Goal: Task Accomplishment & Management: Manage account settings

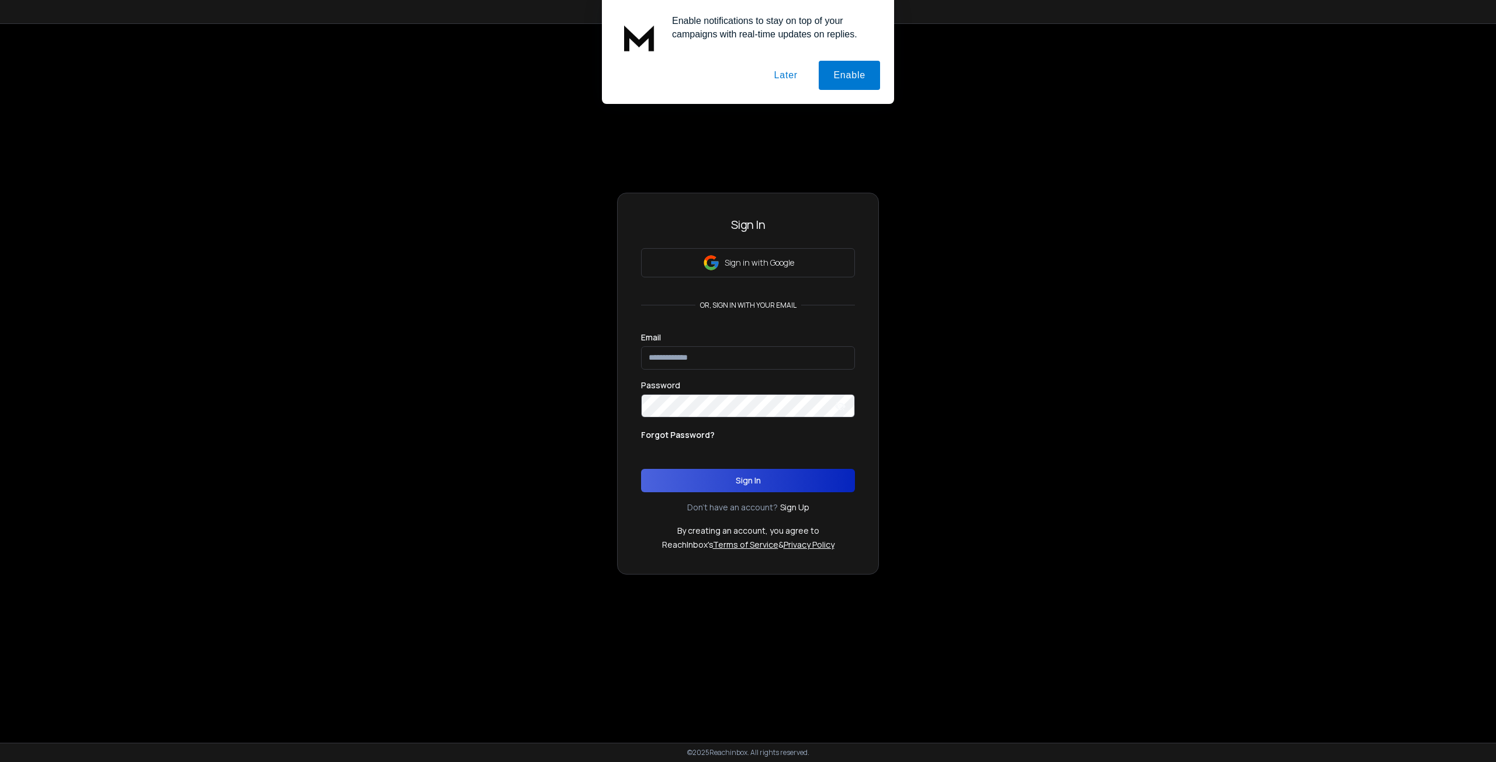
type input "**********"
click at [742, 486] on button "Sign In" at bounding box center [748, 480] width 214 height 23
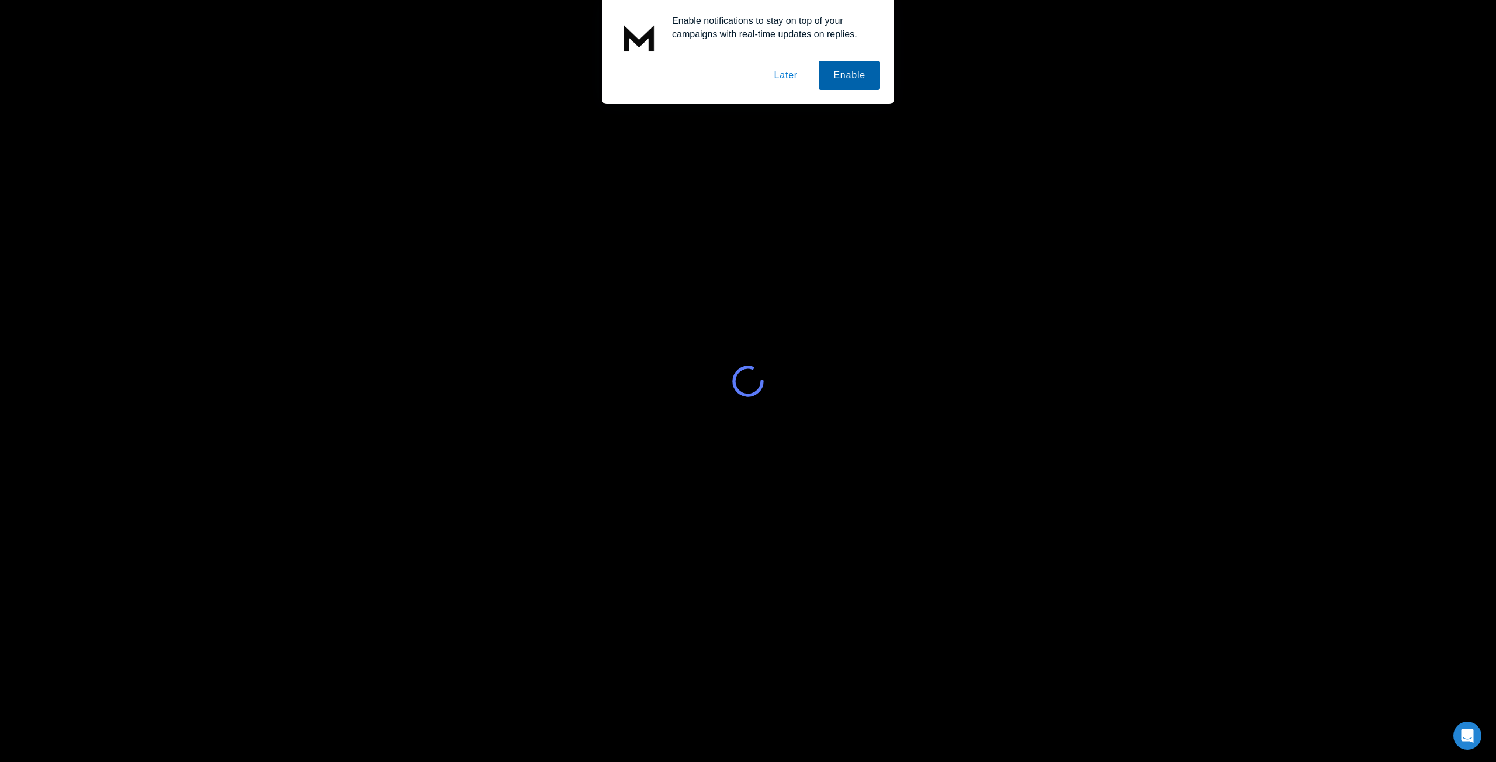
click at [838, 70] on button "Enable" at bounding box center [848, 75] width 61 height 29
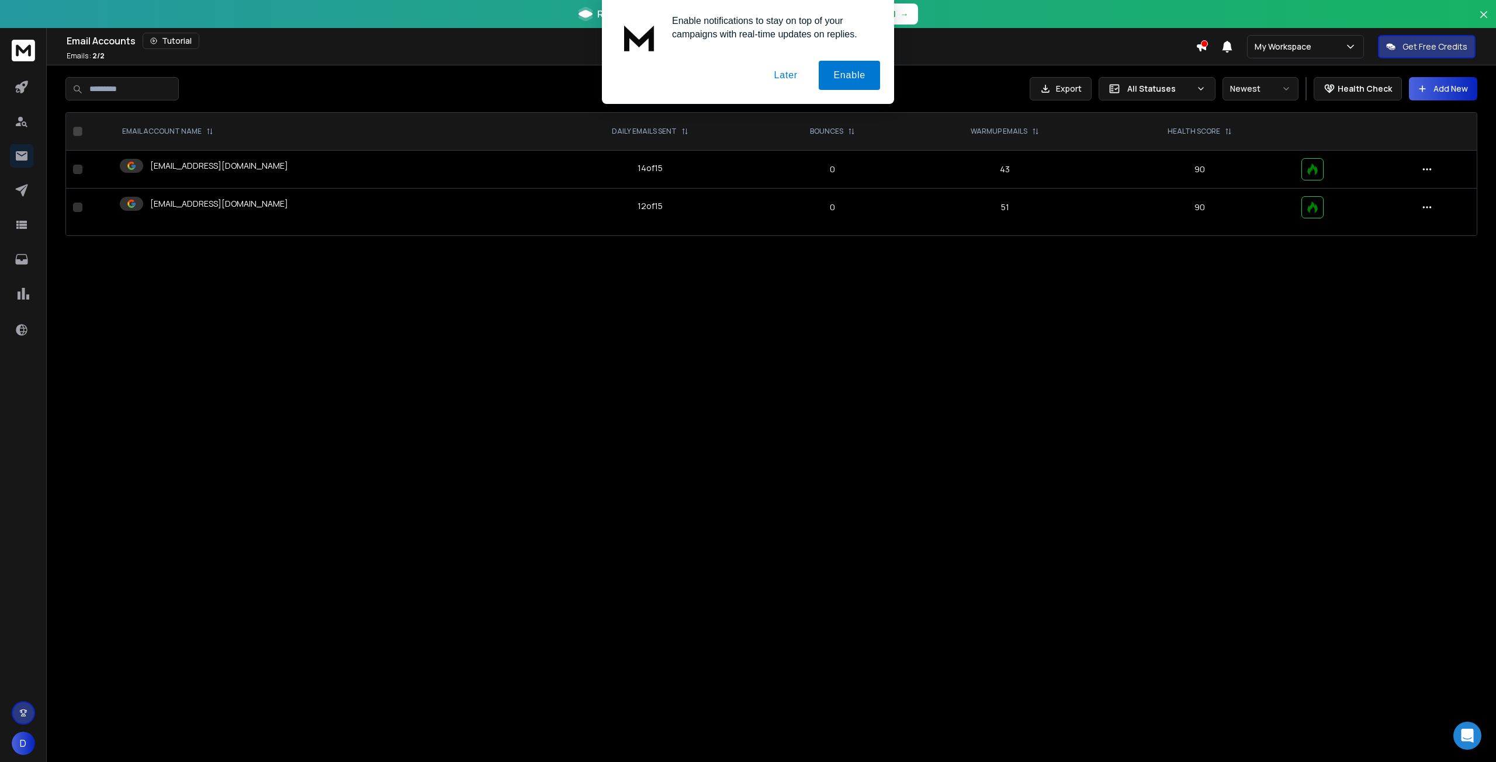
click at [790, 73] on button "Later" at bounding box center [785, 75] width 53 height 29
